Goal: Task Accomplishment & Management: Use online tool/utility

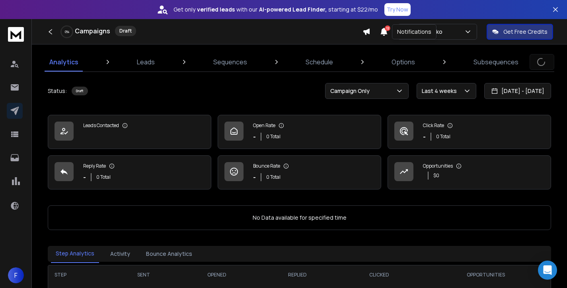
click at [386, 33] on icon at bounding box center [383, 31] width 7 height 8
click at [17, 158] on icon at bounding box center [14, 157] width 8 height 7
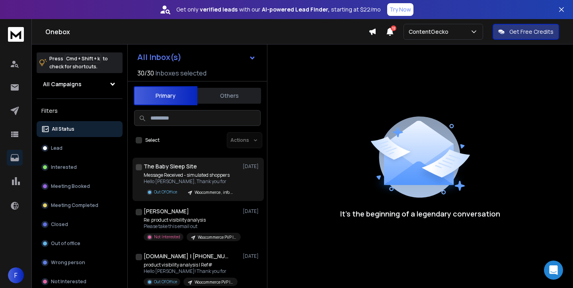
click at [235, 183] on p "Hello Erki, Thank you for" at bounding box center [191, 182] width 94 height 6
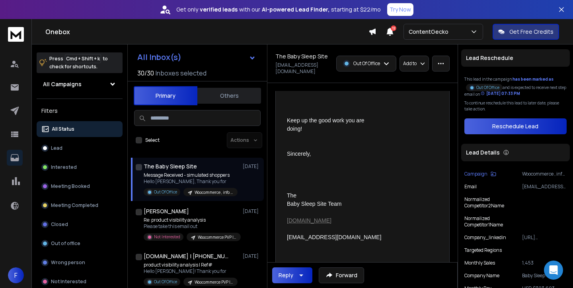
scroll to position [445, 0]
click at [228, 99] on button "Others" at bounding box center [229, 95] width 64 height 17
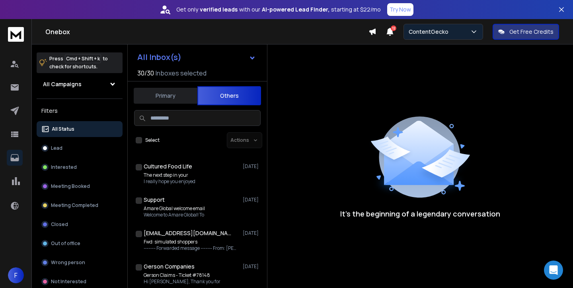
click at [445, 35] on p "ContentGecko" at bounding box center [429, 32] width 43 height 8
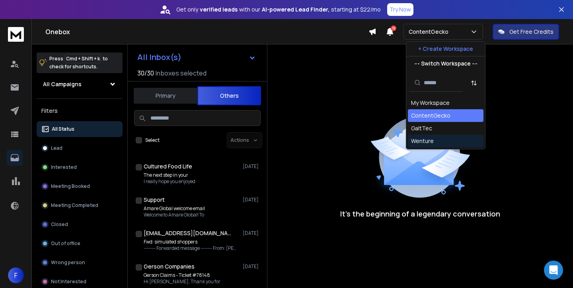
click at [421, 142] on div "Wenture" at bounding box center [422, 141] width 23 height 8
